Goal: Task Accomplishment & Management: Manage account settings

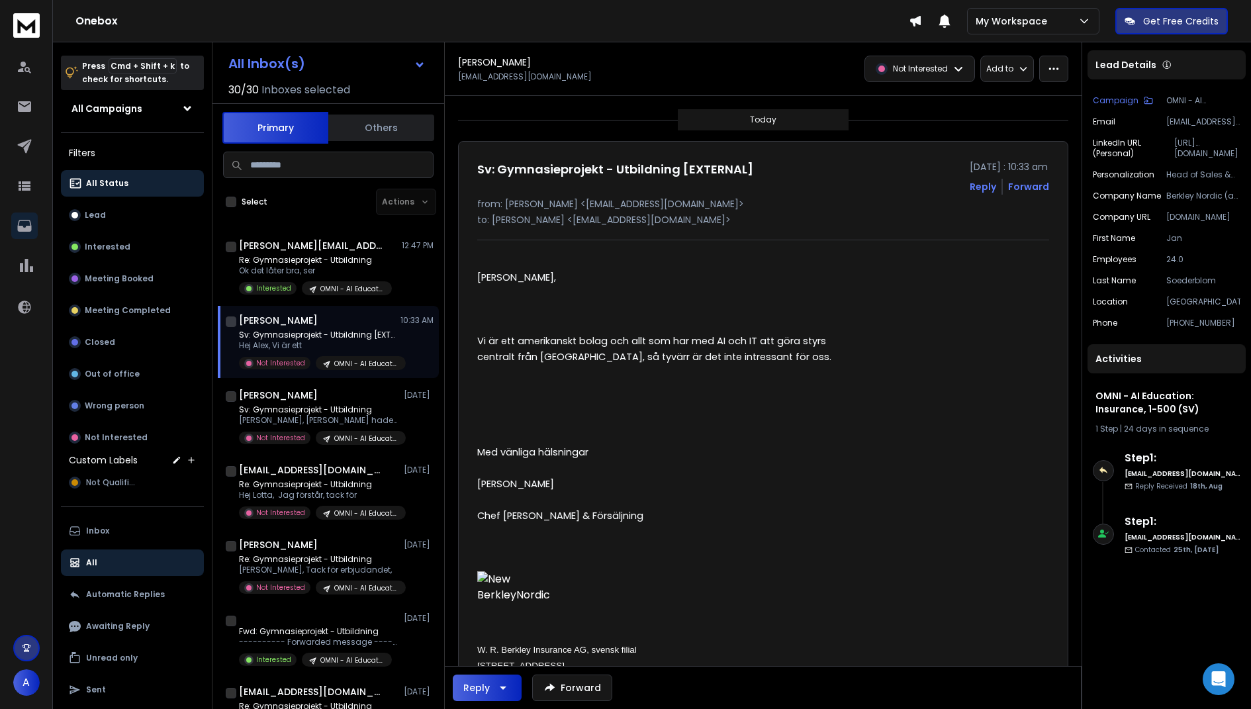
click at [698, 193] on div "Sv: Gymnasieprojekt - Utbildning [EXTERNAL] 18 August 2025 : 10:33 am Reply For…" at bounding box center [763, 177] width 572 height 34
click at [698, 198] on p "from: Söderblom, Jan <jsoderblom@wrberkley.com>" at bounding box center [763, 203] width 572 height 13
drag, startPoint x: 698, startPoint y: 198, endPoint x: 602, endPoint y: 199, distance: 96.7
click at [602, 199] on p "from: Söderblom, Jan <jsoderblom@wrberkley.com>" at bounding box center [763, 203] width 572 height 13
copy p "jsoderblom@wrberkley.com"
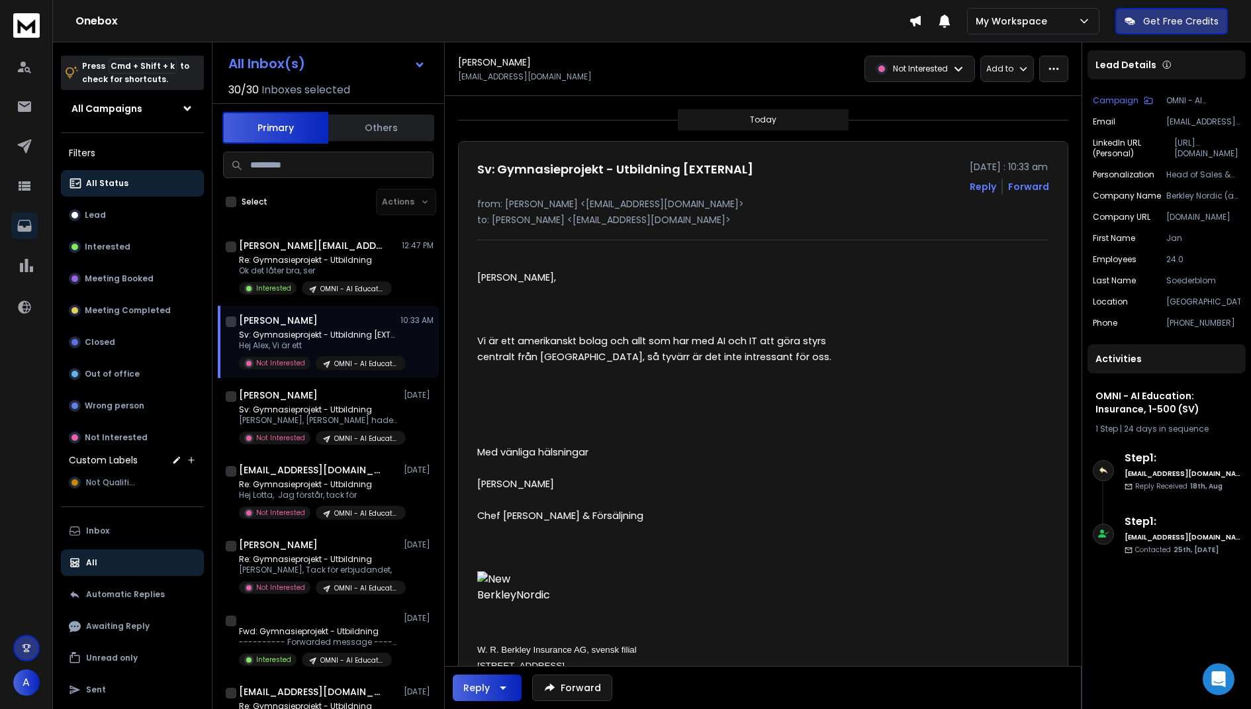
click at [24, 109] on icon at bounding box center [24, 106] width 13 height 11
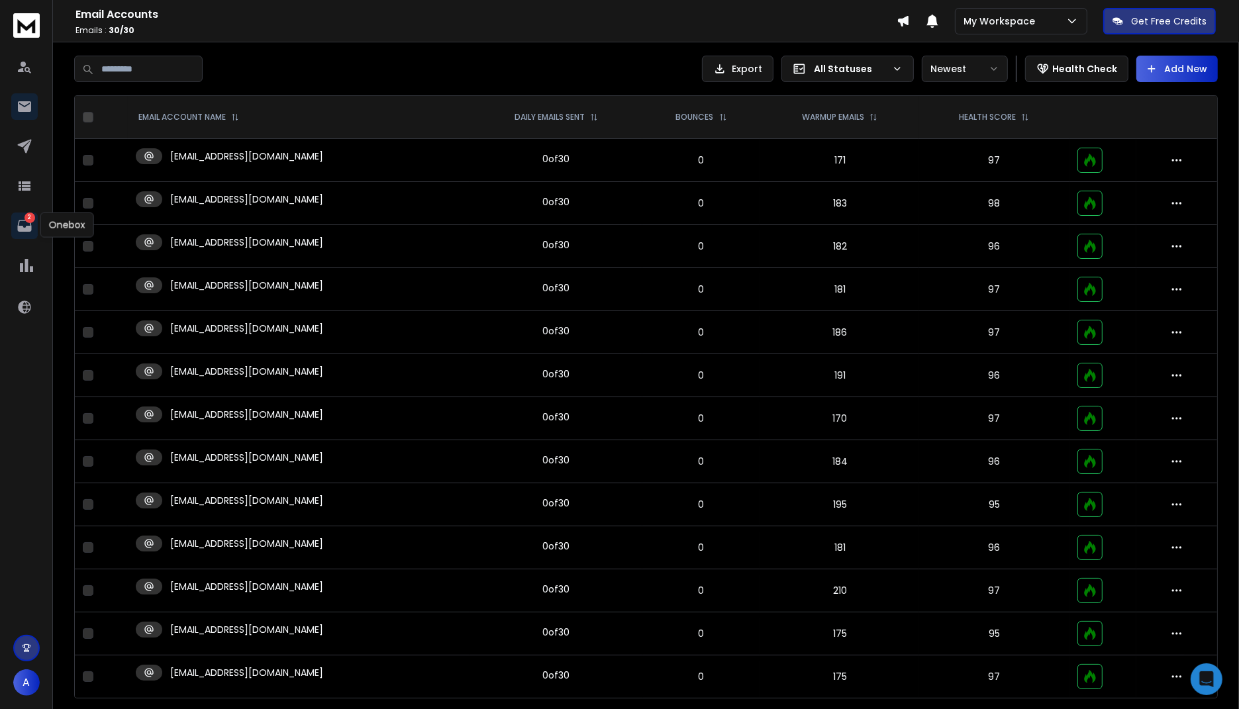
click at [30, 221] on p "2" at bounding box center [29, 218] width 11 height 11
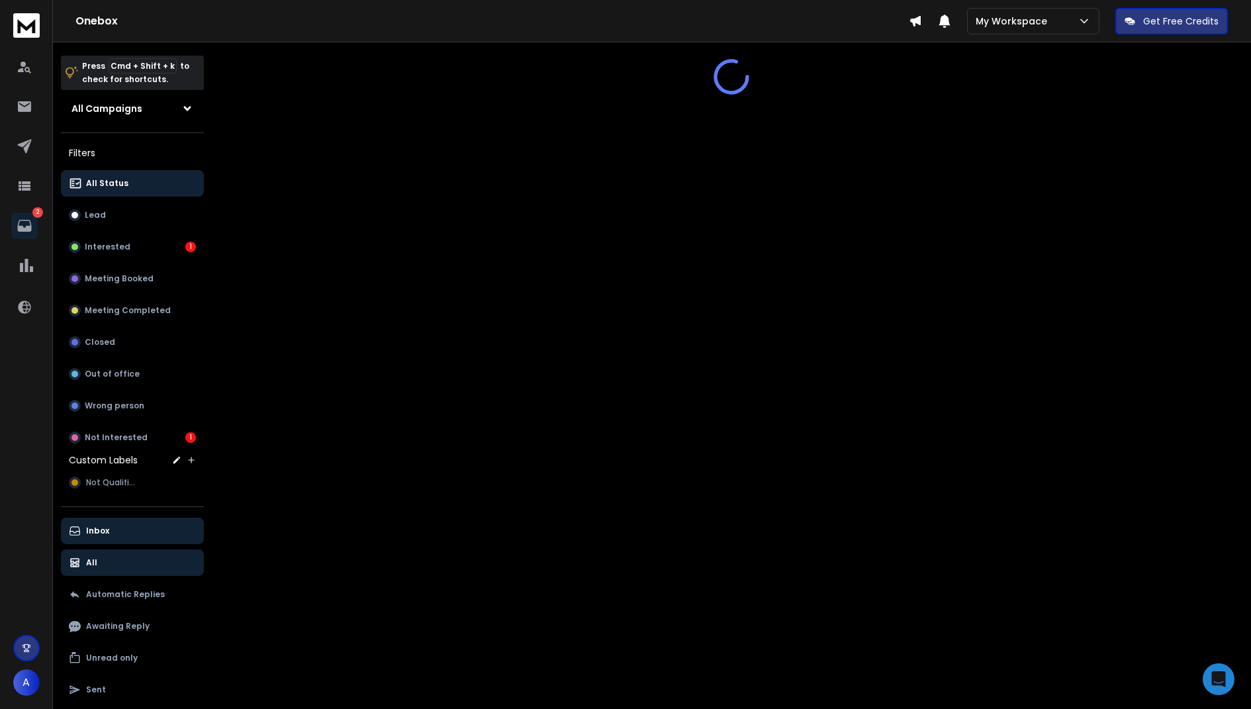
click at [130, 561] on button "All" at bounding box center [132, 562] width 143 height 26
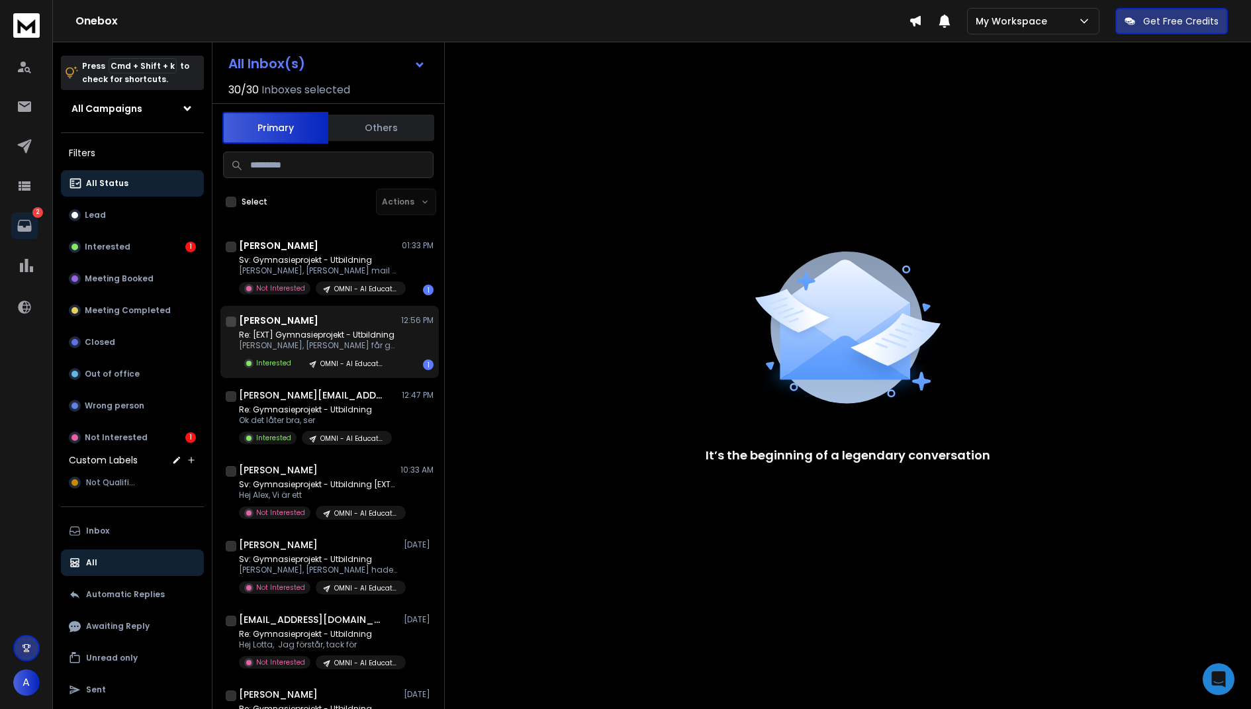
click at [345, 333] on p "Re: [EXT] Gymnasieprojekt - Utbildning" at bounding box center [318, 335] width 159 height 11
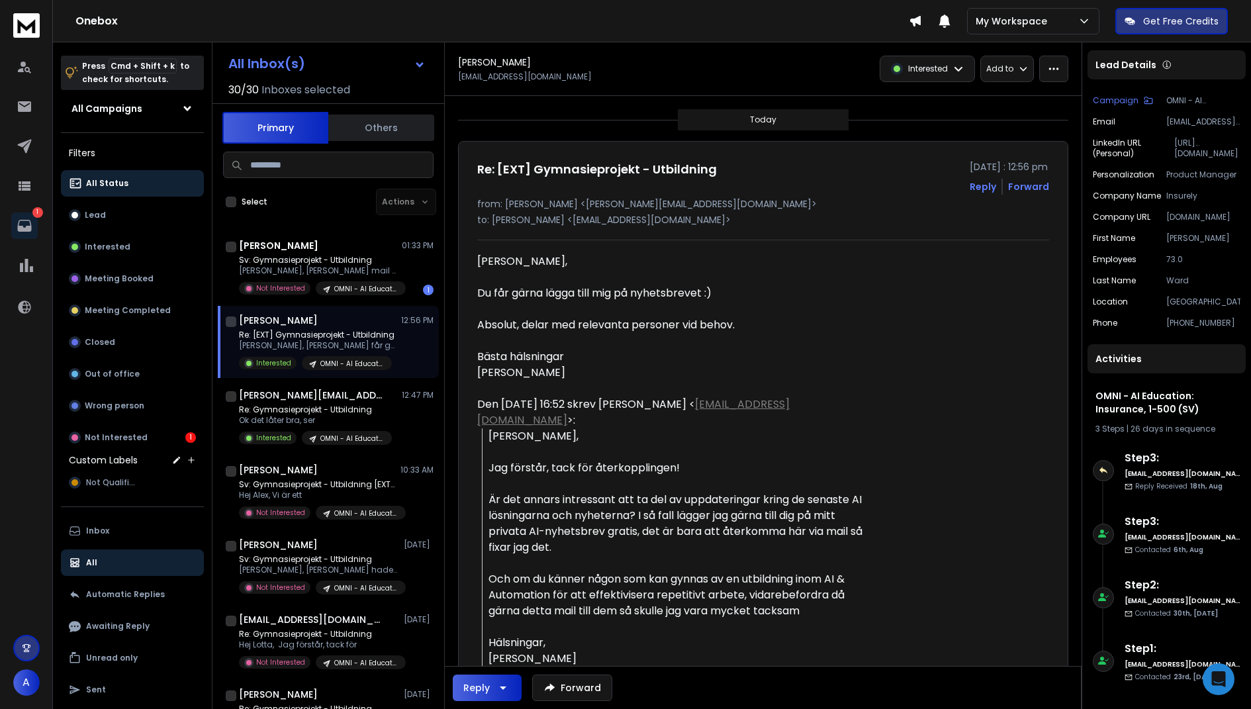
click at [684, 199] on p "from: [PERSON_NAME] <[EMAIL_ADDRESS][DOMAIN_NAME]>" at bounding box center [763, 203] width 572 height 13
drag, startPoint x: 684, startPoint y: 199, endPoint x: 585, endPoint y: 199, distance: 99.3
click at [585, 199] on p "from: [PERSON_NAME] <[EMAIL_ADDRESS][DOMAIN_NAME]>" at bounding box center [763, 203] width 572 height 13
copy p "[EMAIL_ADDRESS][DOMAIN_NAME]"
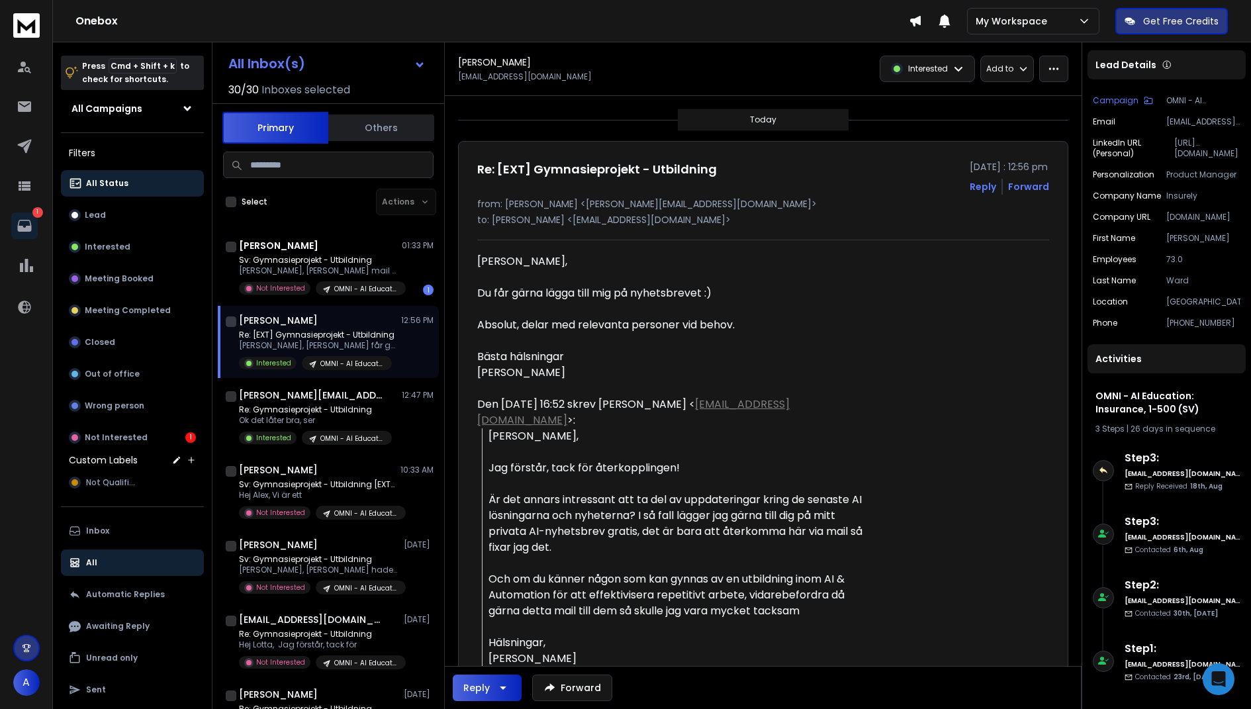
click at [579, 204] on p "from: [PERSON_NAME] <[EMAIL_ADDRESS][DOMAIN_NAME]>" at bounding box center [763, 203] width 572 height 13
drag, startPoint x: 579, startPoint y: 204, endPoint x: 676, endPoint y: 203, distance: 96.7
click at [676, 203] on p "from: [PERSON_NAME] <[EMAIL_ADDRESS][DOMAIN_NAME]>" at bounding box center [763, 203] width 572 height 13
copy p "[EMAIL_ADDRESS][DOMAIN_NAME]"
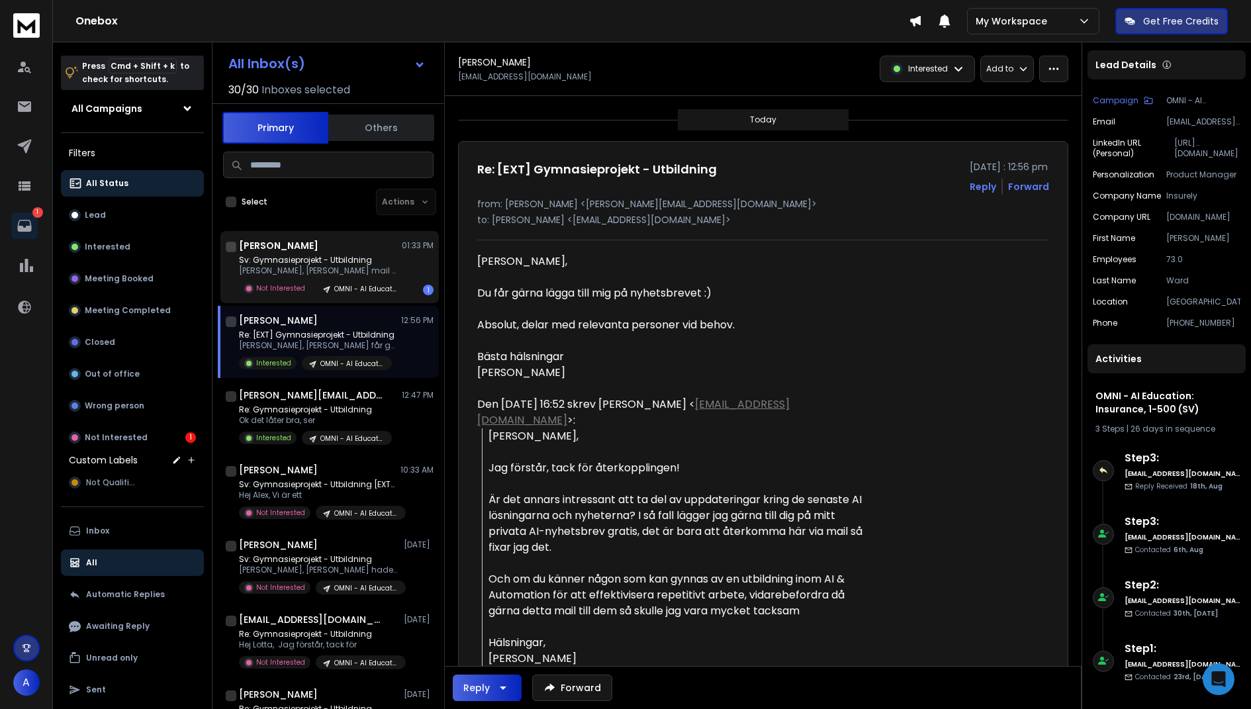
click at [322, 238] on div "[PERSON_NAME] 01:33 PM Sv: Gymnasieprojekt - Utbildning [PERSON_NAME], [PERSON_…" at bounding box center [329, 267] width 218 height 72
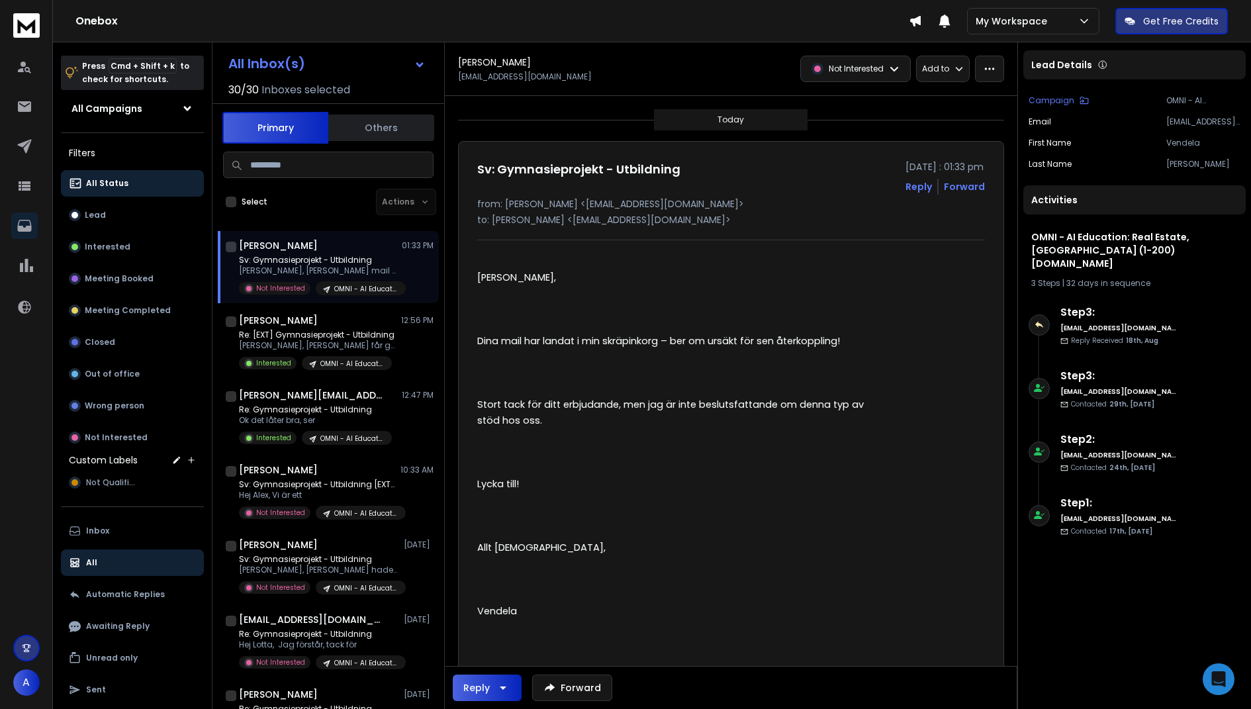
click at [498, 687] on icon "button" at bounding box center [503, 688] width 16 height 16
click at [731, 196] on div "Sv: Gymnasieprojekt - Utbildning [DATE] : 01:33 pm Reply Forward from: [PERSON_…" at bounding box center [731, 193] width 508 height 66
click at [731, 206] on p "from: [PERSON_NAME] <[PERSON_NAME][EMAIL_ADDRESS][DOMAIN_NAME]>" at bounding box center [731, 203] width 508 height 13
drag, startPoint x: 731, startPoint y: 206, endPoint x: 751, endPoint y: 207, distance: 20.5
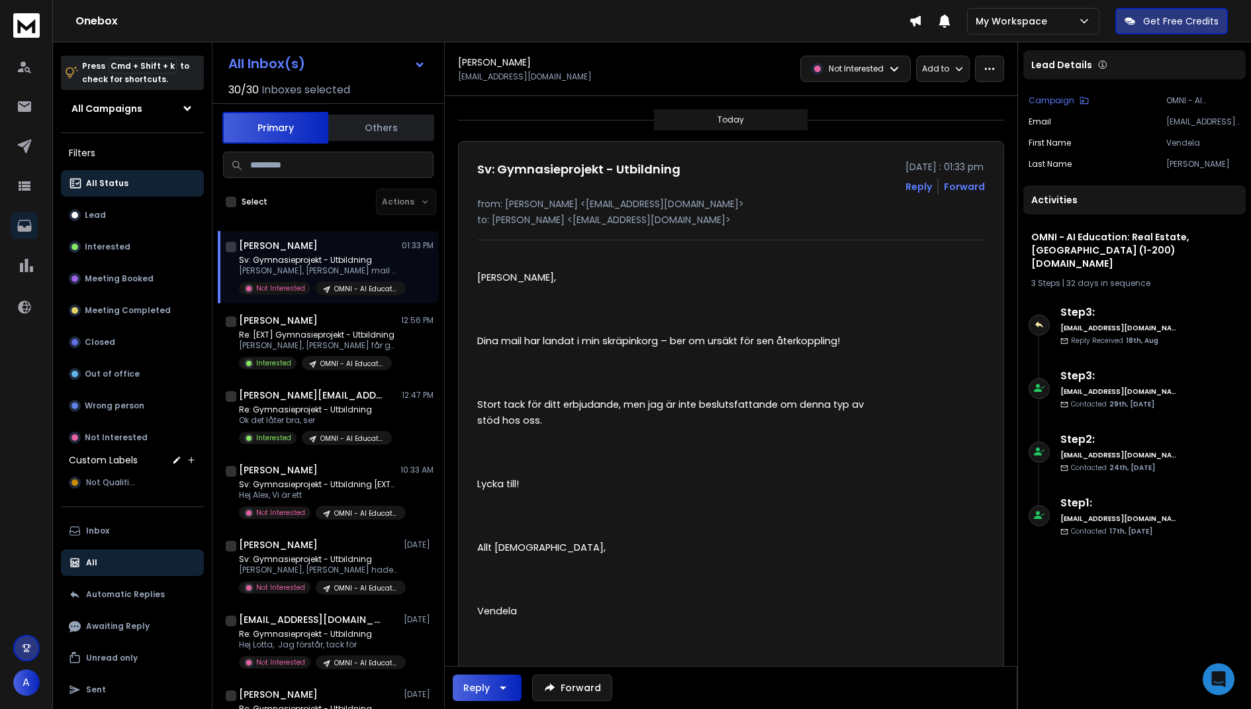
click at [751, 207] on p "from: [PERSON_NAME] <[PERSON_NAME][EMAIL_ADDRESS][DOMAIN_NAME]>" at bounding box center [731, 203] width 508 height 13
copy p "[DOMAIN_NAME]"
click at [728, 201] on p "from: [PERSON_NAME] <[PERSON_NAME][EMAIL_ADDRESS][DOMAIN_NAME]>" at bounding box center [731, 203] width 508 height 13
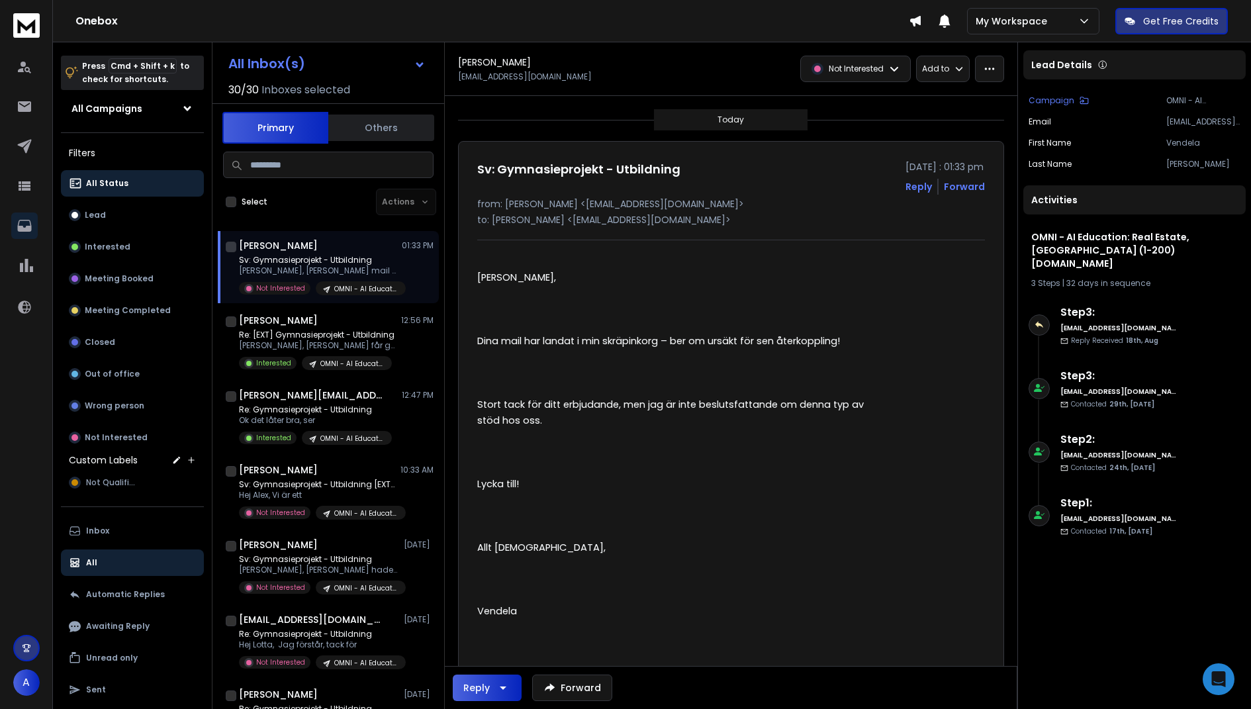
click at [708, 203] on p "from: [PERSON_NAME] <[PERSON_NAME][EMAIL_ADDRESS][DOMAIN_NAME]>" at bounding box center [731, 203] width 508 height 13
click at [753, 205] on p "from: [PERSON_NAME] <[PERSON_NAME][EMAIL_ADDRESS][DOMAIN_NAME]>" at bounding box center [731, 203] width 508 height 13
drag, startPoint x: 753, startPoint y: 205, endPoint x: 626, endPoint y: 205, distance: 127.8
click at [626, 205] on p "from: [PERSON_NAME] <[PERSON_NAME][EMAIL_ADDRESS][DOMAIN_NAME]>" at bounding box center [731, 203] width 508 height 13
copy p "[EMAIL_ADDRESS][DOMAIN_NAME]"
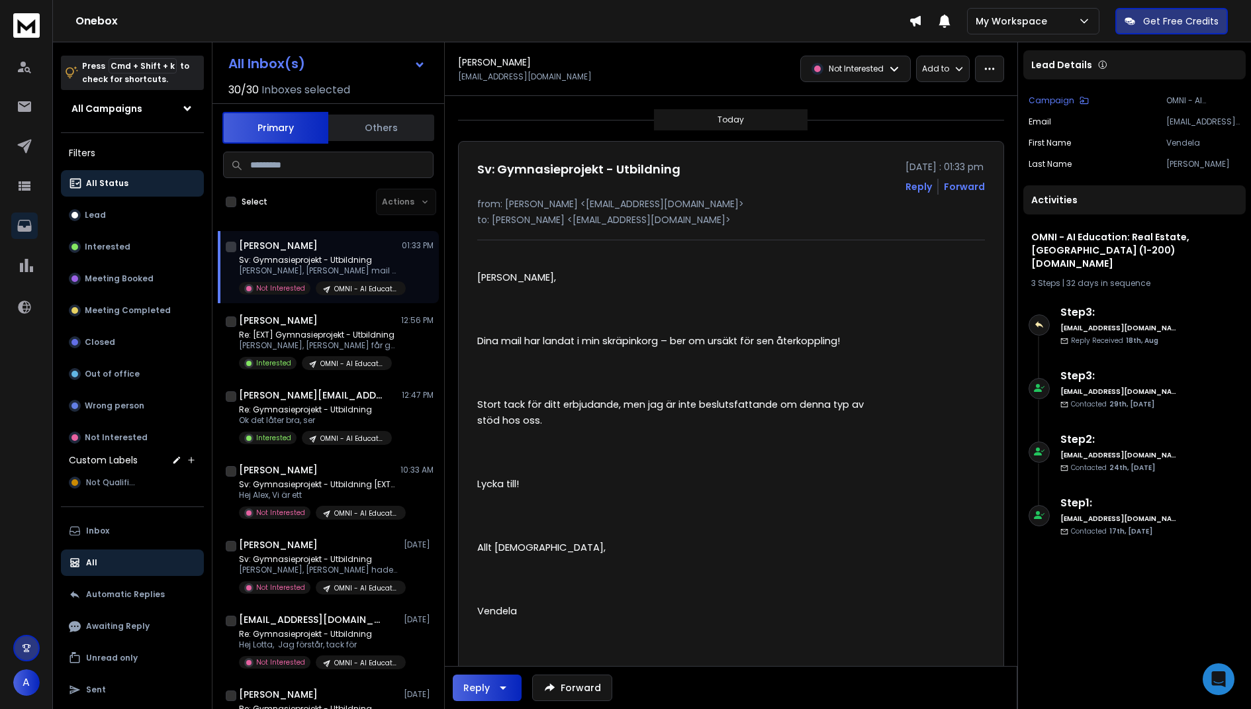
click at [485, 269] on p "[PERSON_NAME]," at bounding box center [670, 277] width 387 height 16
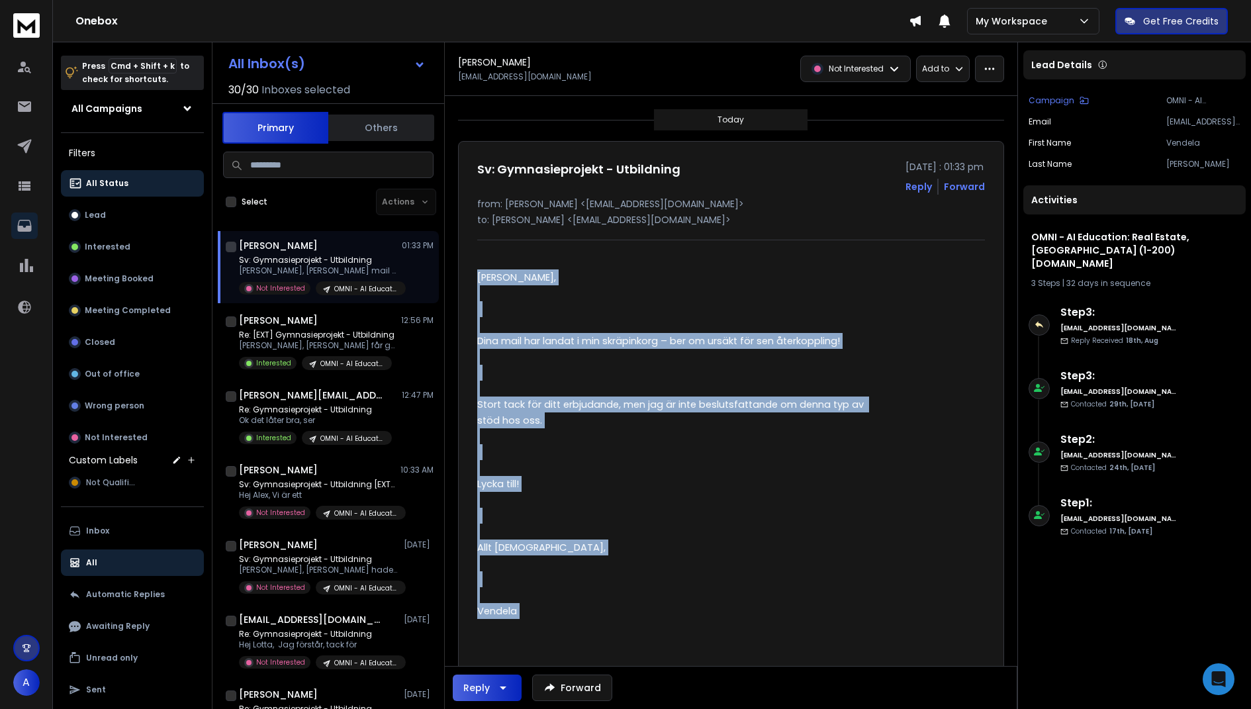
drag, startPoint x: 485, startPoint y: 269, endPoint x: 579, endPoint y: 617, distance: 359.9
copy div "[PERSON_NAME], [PERSON_NAME] mail har landat i min skräpinkorg – ber om ursäkt …"
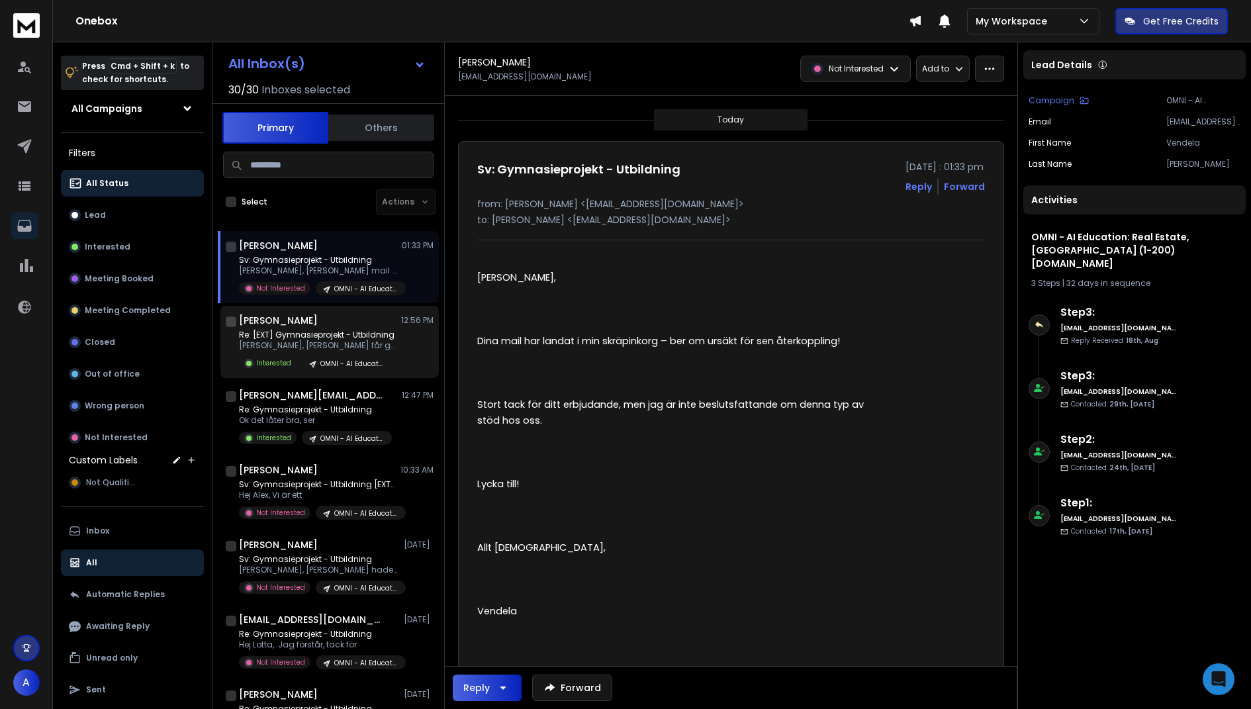
click at [302, 338] on p "Re: [EXT] Gymnasieprojekt - Utbildning" at bounding box center [318, 335] width 159 height 11
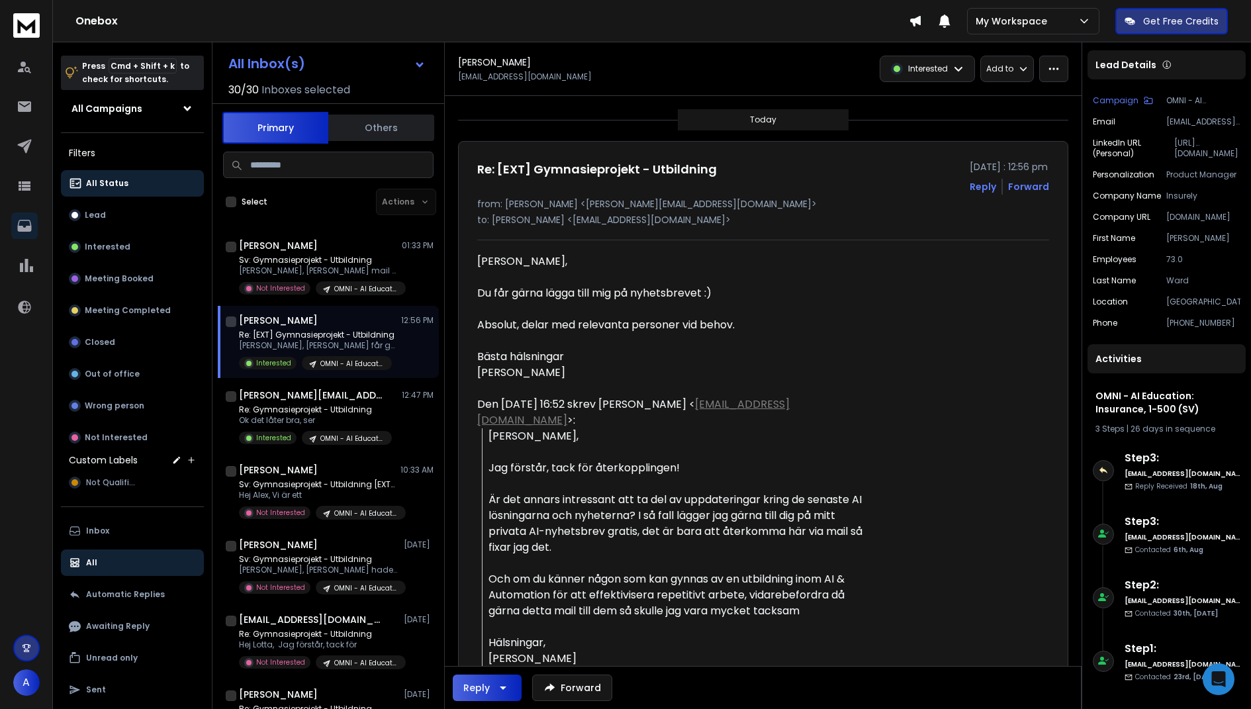
click at [951, 74] on div "Interested" at bounding box center [927, 68] width 94 height 25
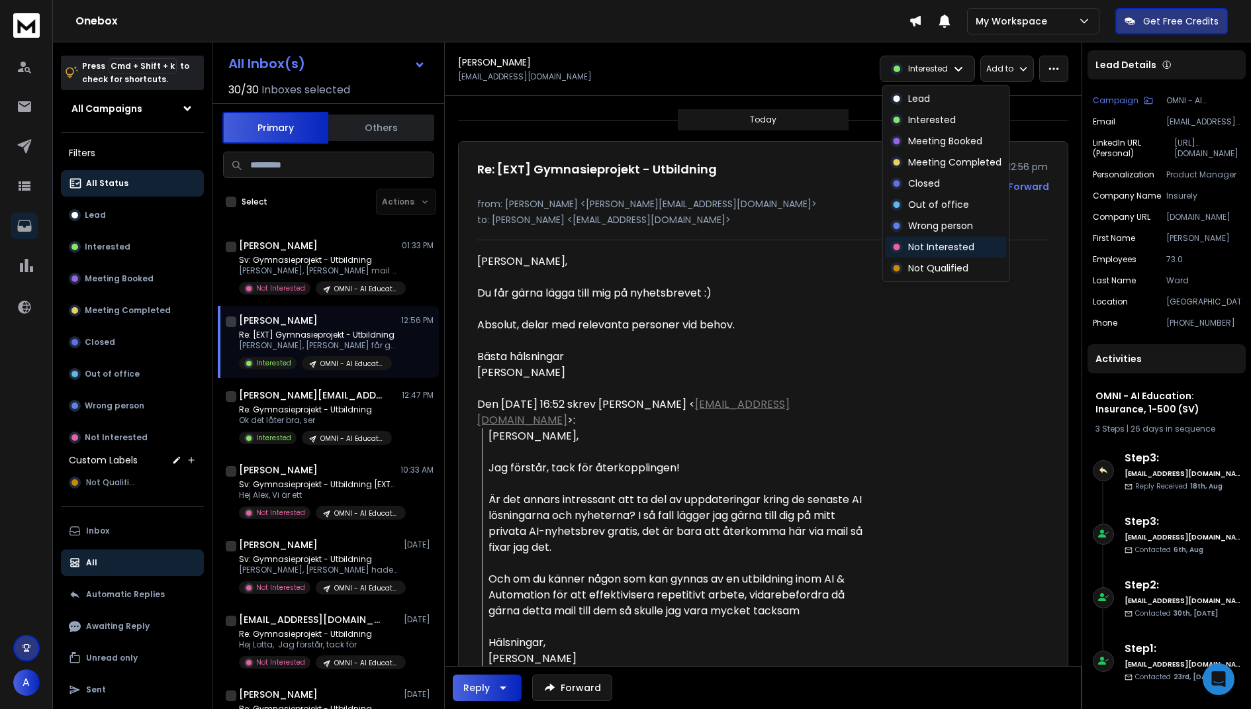
click at [912, 250] on p "Not Interested" at bounding box center [941, 246] width 66 height 13
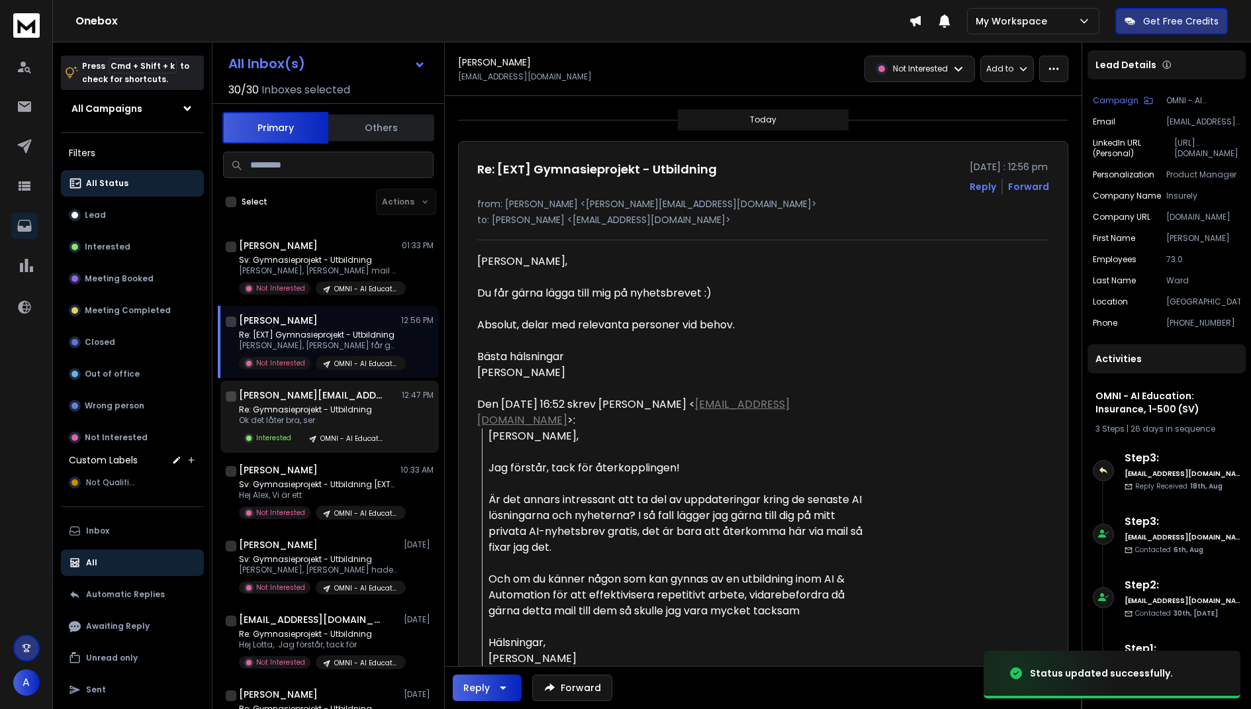
click at [350, 395] on h1 "[PERSON_NAME][EMAIL_ADDRESS][DOMAIN_NAME]" at bounding box center [312, 395] width 146 height 13
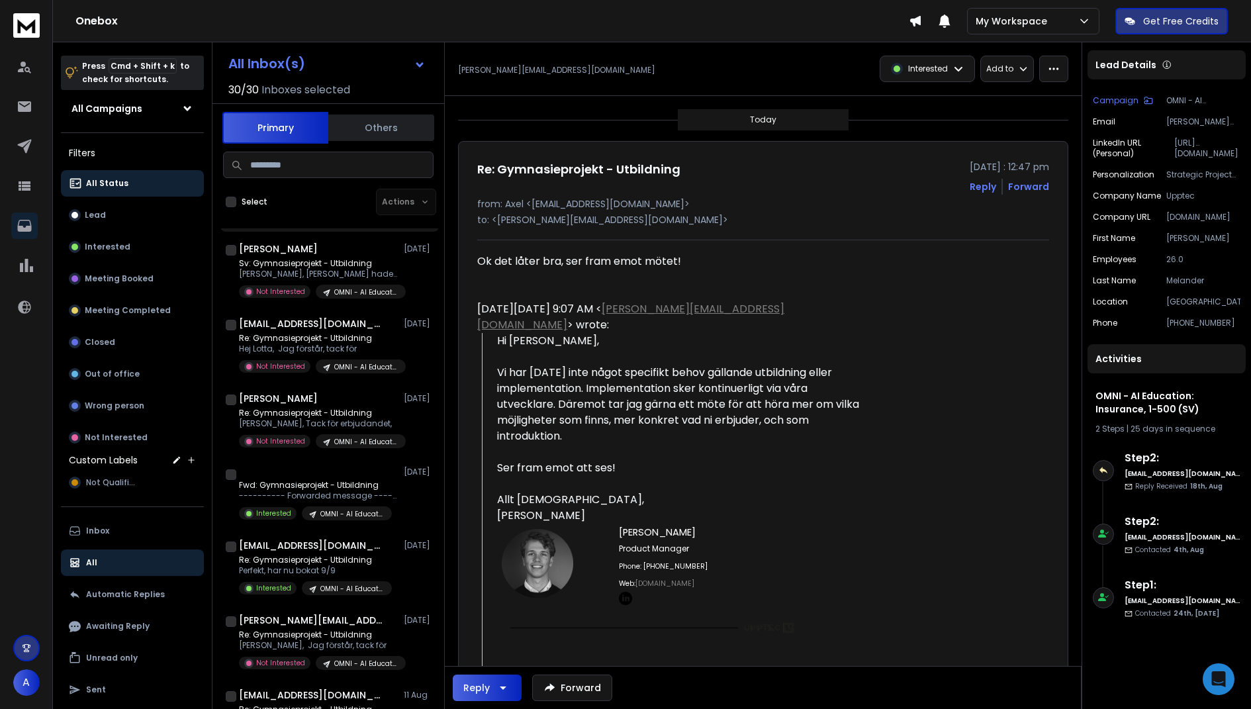
click at [334, 491] on p "---------- Forwarded message --------- From: [PERSON_NAME]" at bounding box center [318, 496] width 159 height 11
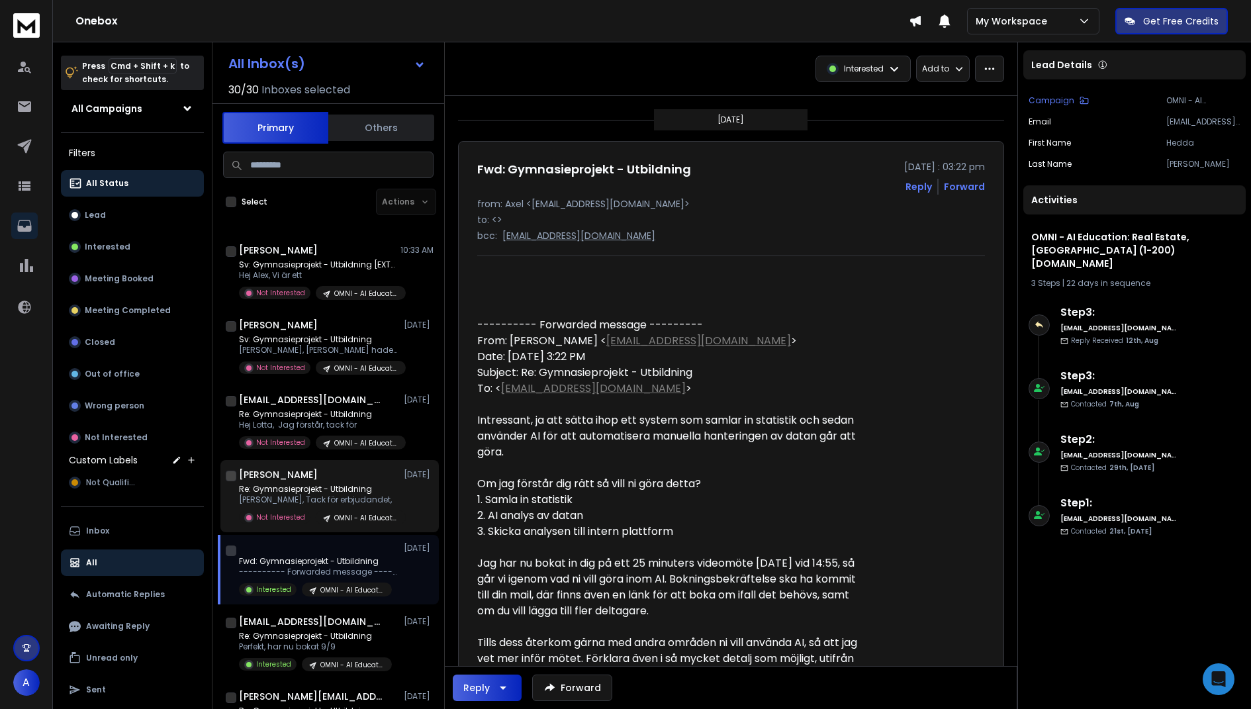
click at [332, 484] on p "Re: Gymnasieprojekt - Utbildning" at bounding box center [318, 489] width 159 height 11
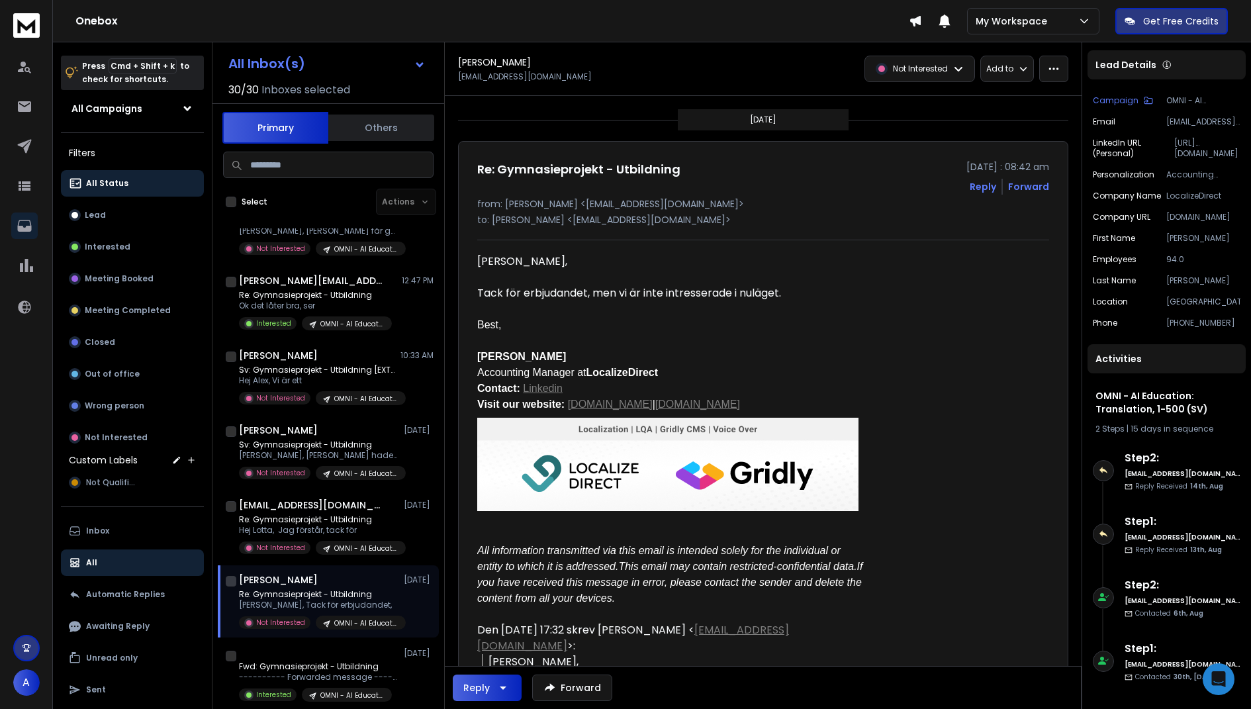
scroll to position [101, 0]
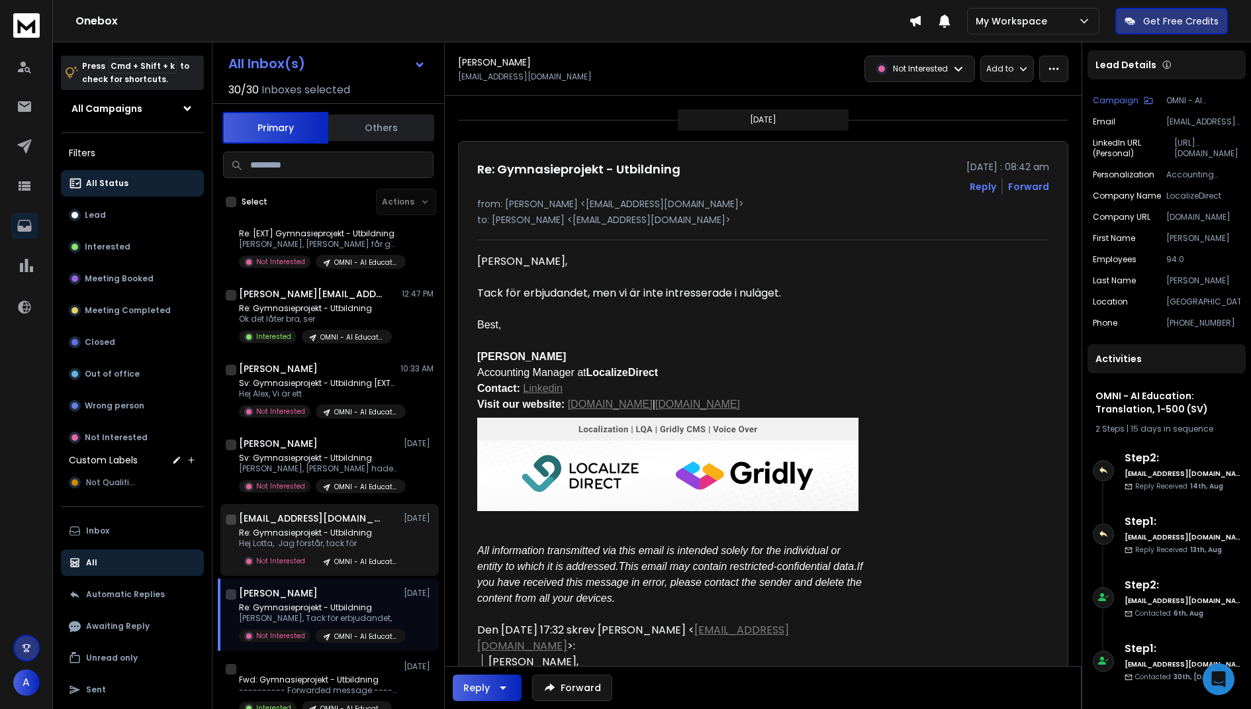
click at [316, 519] on h1 "[EMAIL_ADDRESS][DOMAIN_NAME]" at bounding box center [312, 518] width 146 height 13
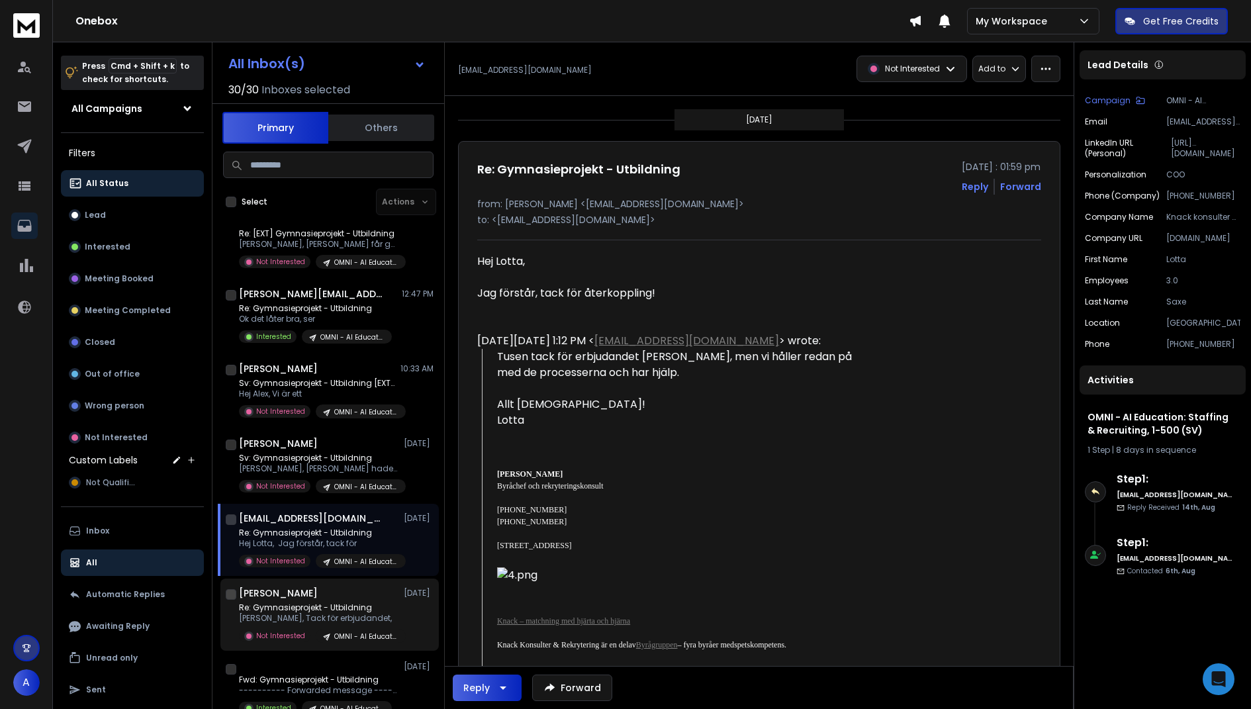
click at [298, 610] on p "Re: Gymnasieprojekt - Utbildning" at bounding box center [318, 607] width 159 height 11
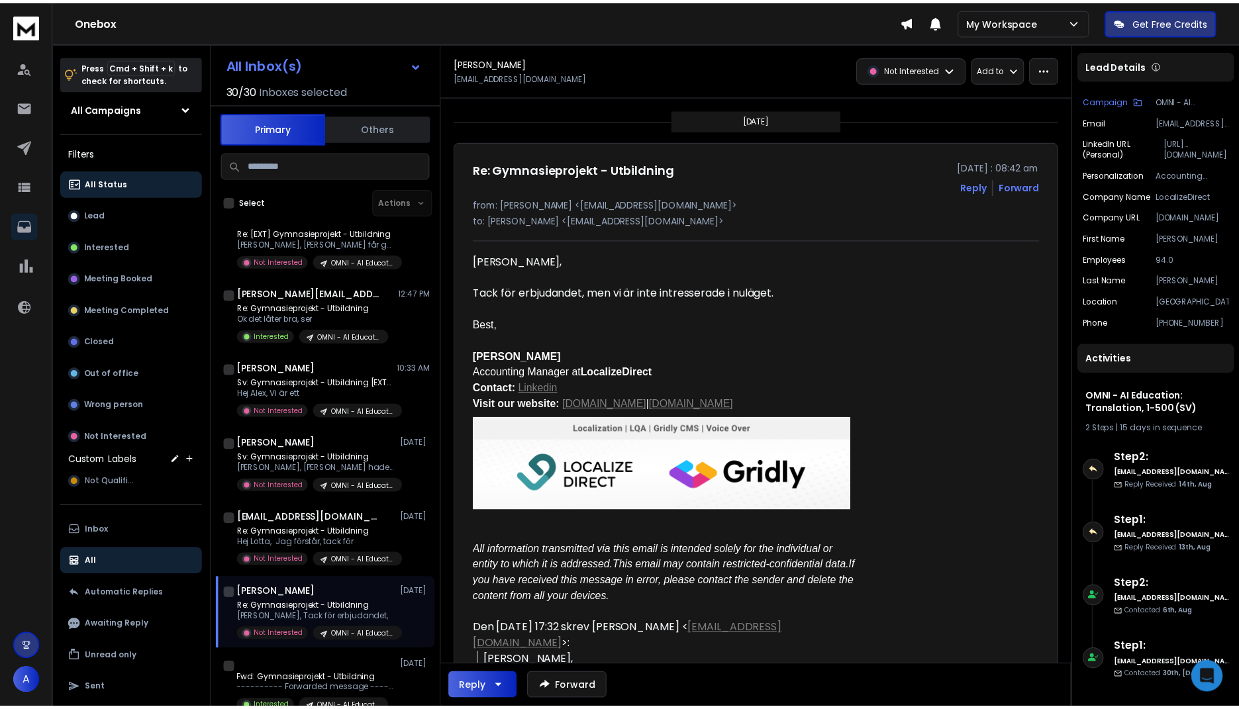
scroll to position [0, 0]
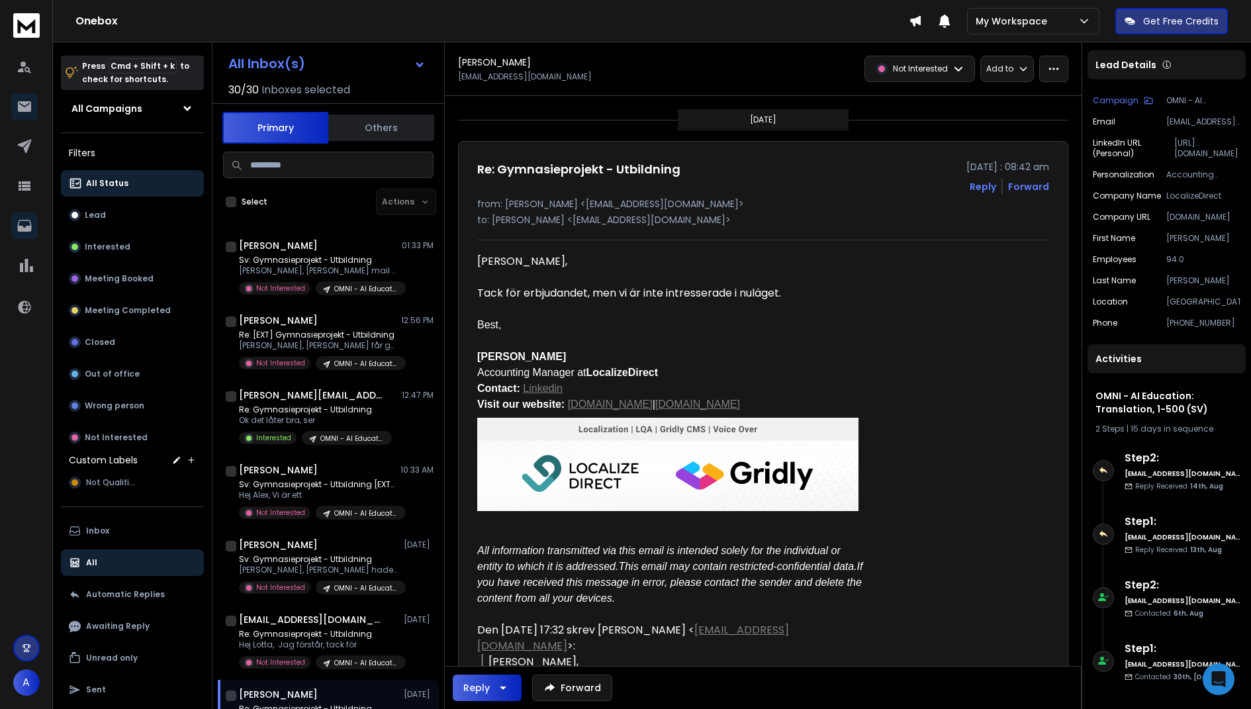
click at [25, 108] on icon at bounding box center [24, 106] width 13 height 11
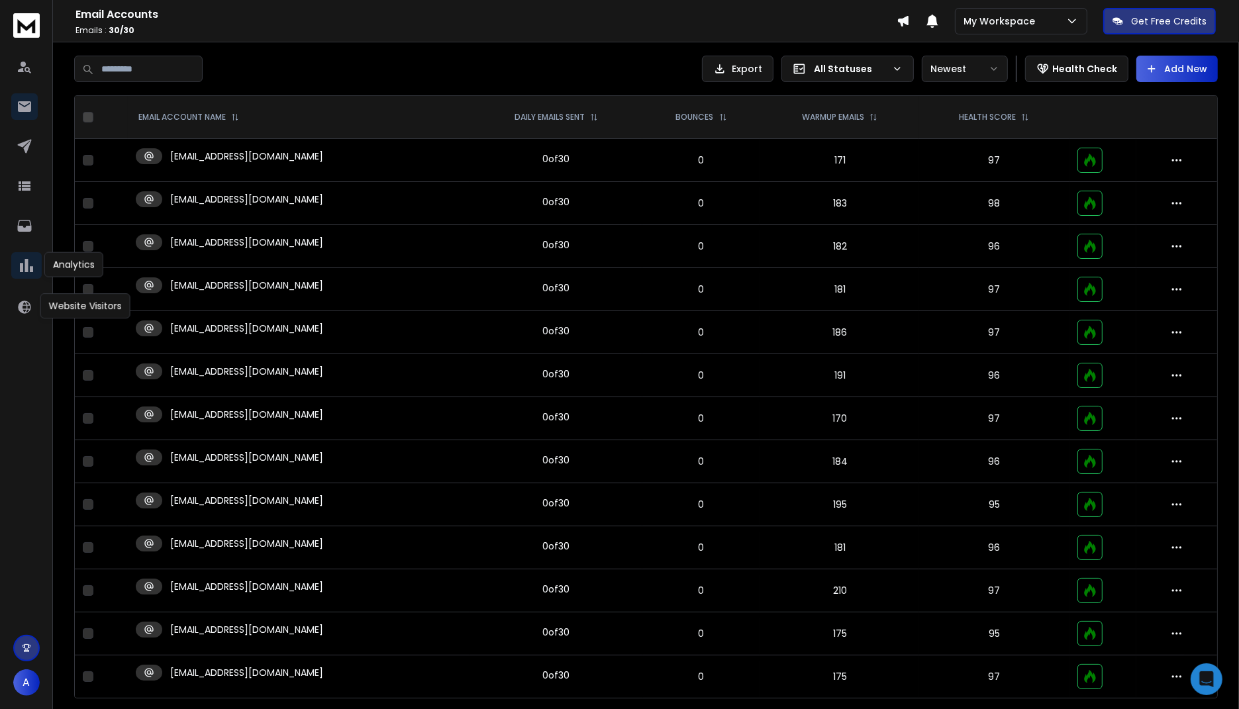
click at [27, 260] on icon at bounding box center [26, 265] width 13 height 13
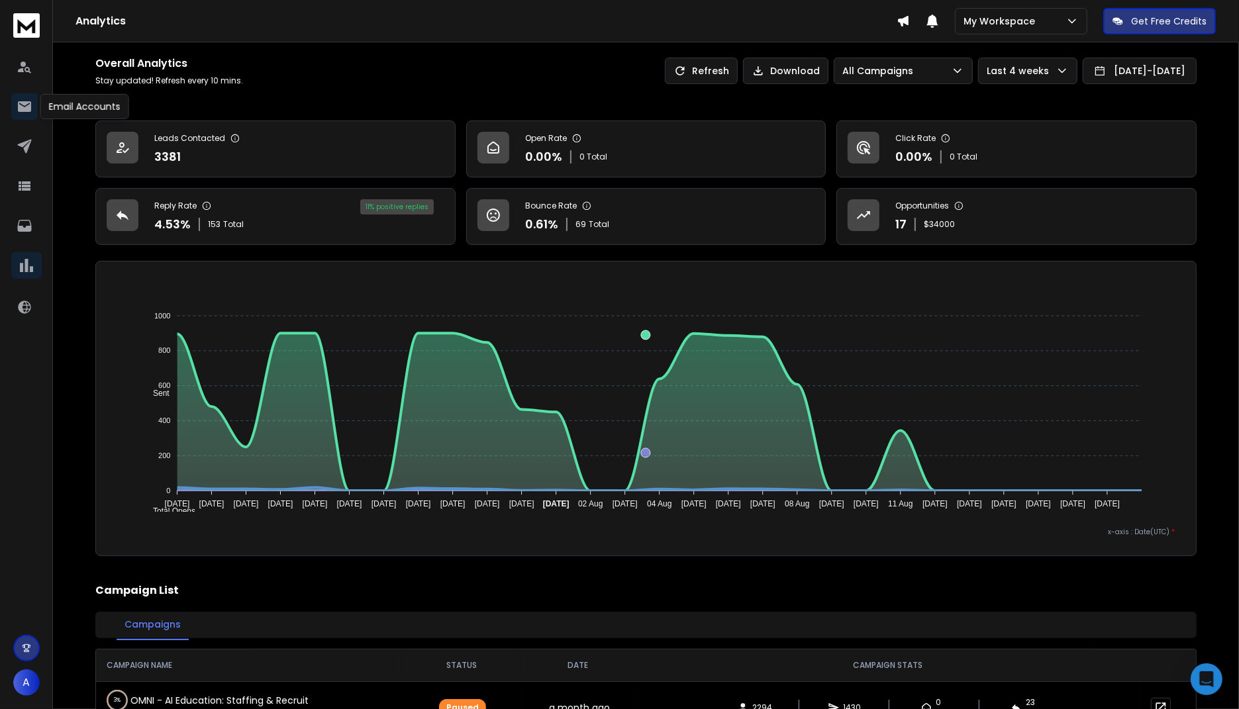
click at [26, 103] on icon at bounding box center [24, 106] width 13 height 11
